Goal: Navigation & Orientation: Find specific page/section

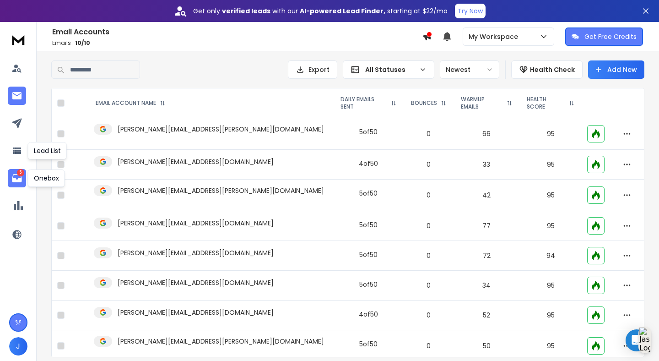
click at [18, 176] on icon at bounding box center [16, 178] width 11 height 11
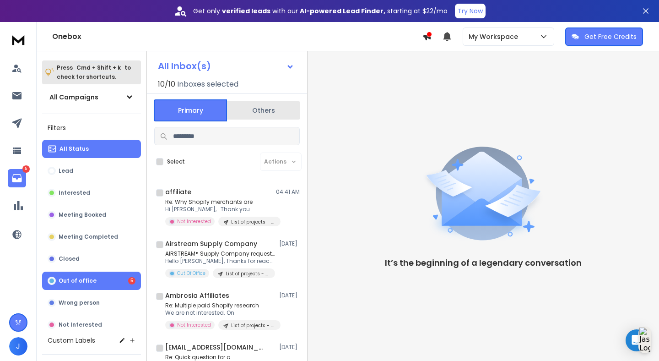
click at [108, 283] on button "Out of office 5" at bounding box center [91, 280] width 99 height 18
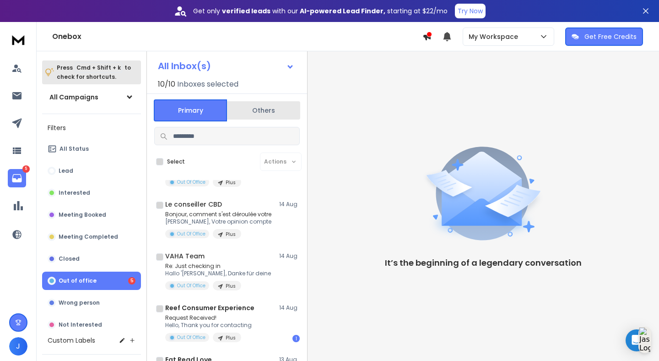
scroll to position [105, 0]
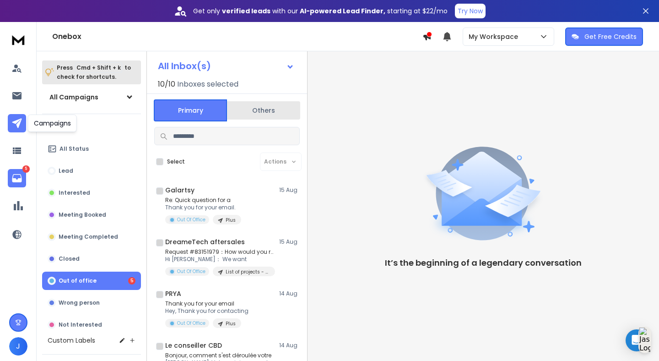
click at [20, 114] on link at bounding box center [17, 123] width 18 height 18
